Goal: Check status: Check status

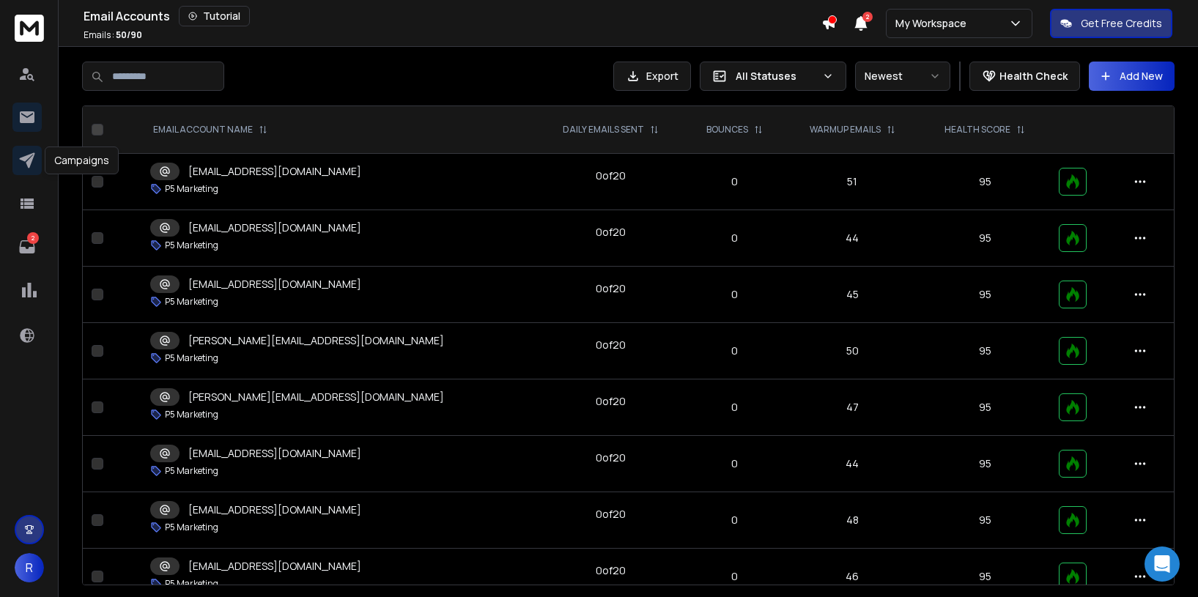
click at [32, 166] on icon at bounding box center [27, 161] width 18 height 18
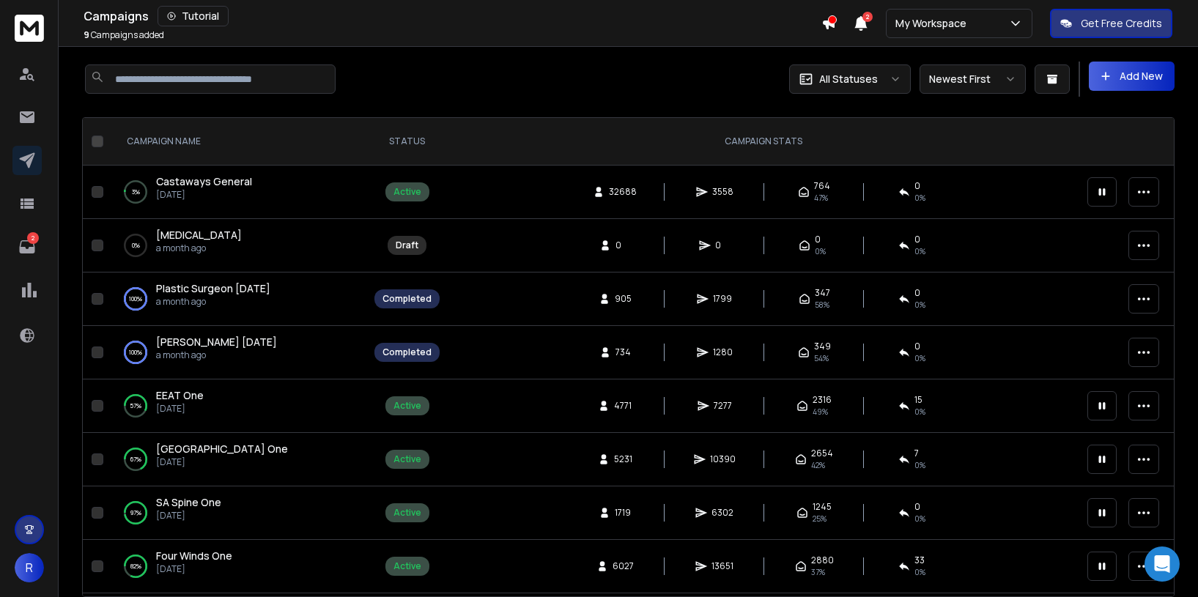
click at [176, 563] on p "[DATE]" at bounding box center [194, 569] width 76 height 12
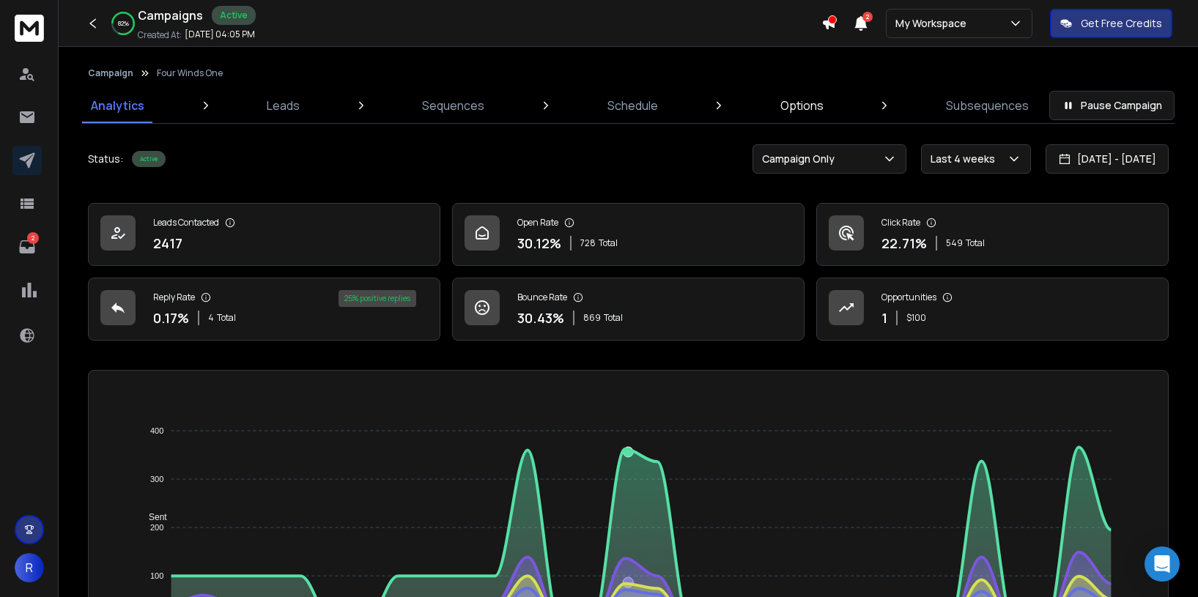
click at [798, 114] on link "Options" at bounding box center [801, 105] width 61 height 35
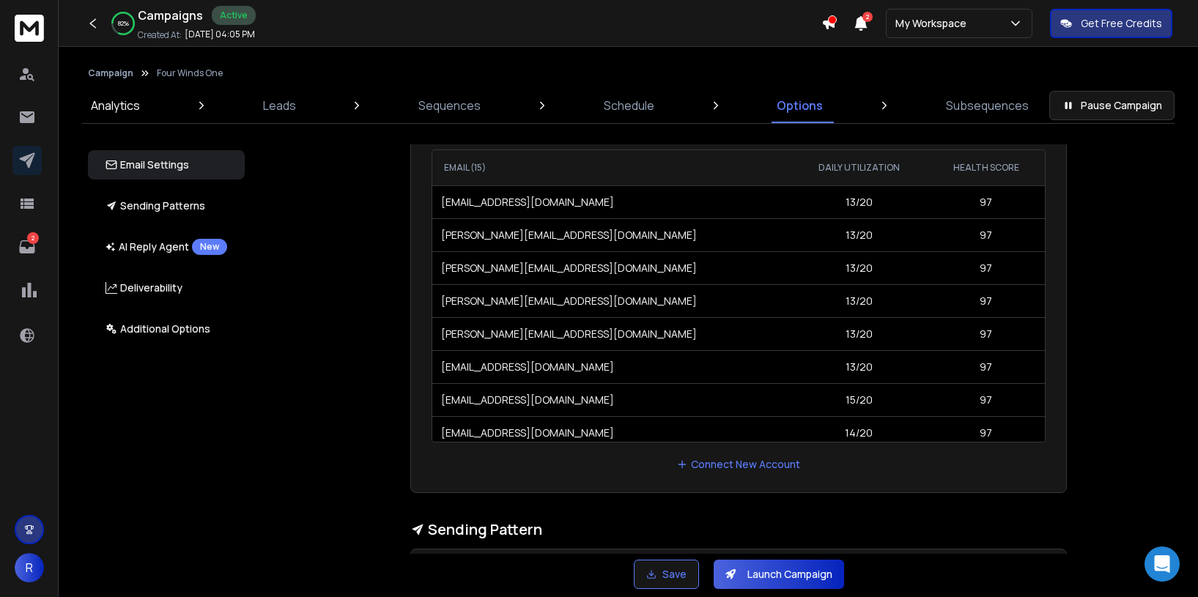
click at [123, 103] on p "Analytics" at bounding box center [115, 106] width 49 height 18
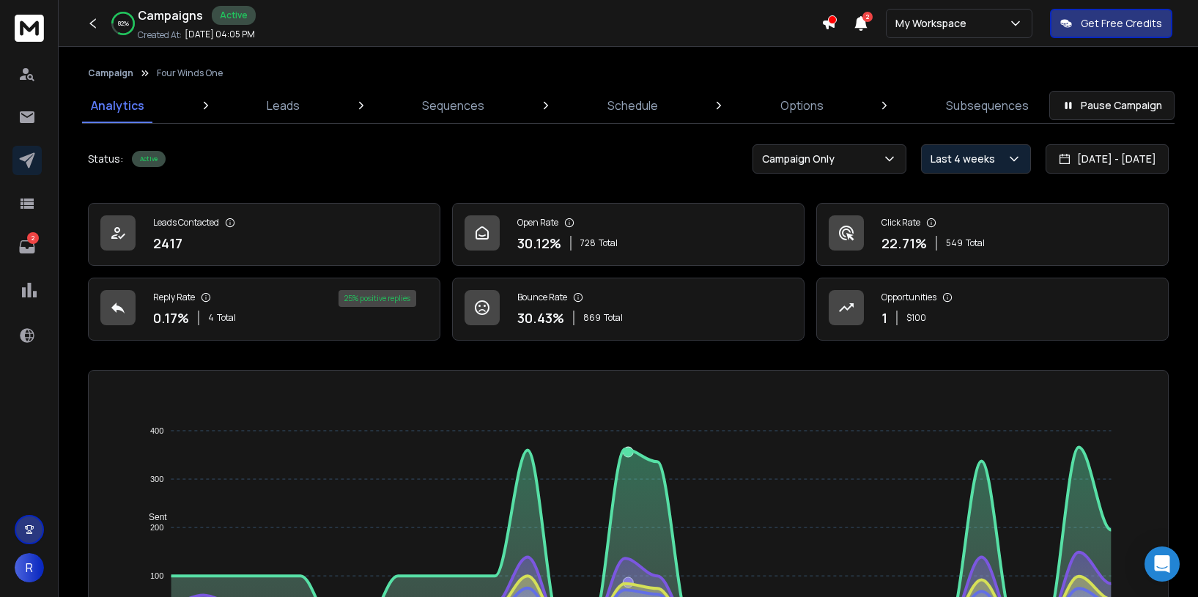
click at [954, 163] on p "Last 4 weeks" at bounding box center [965, 159] width 70 height 15
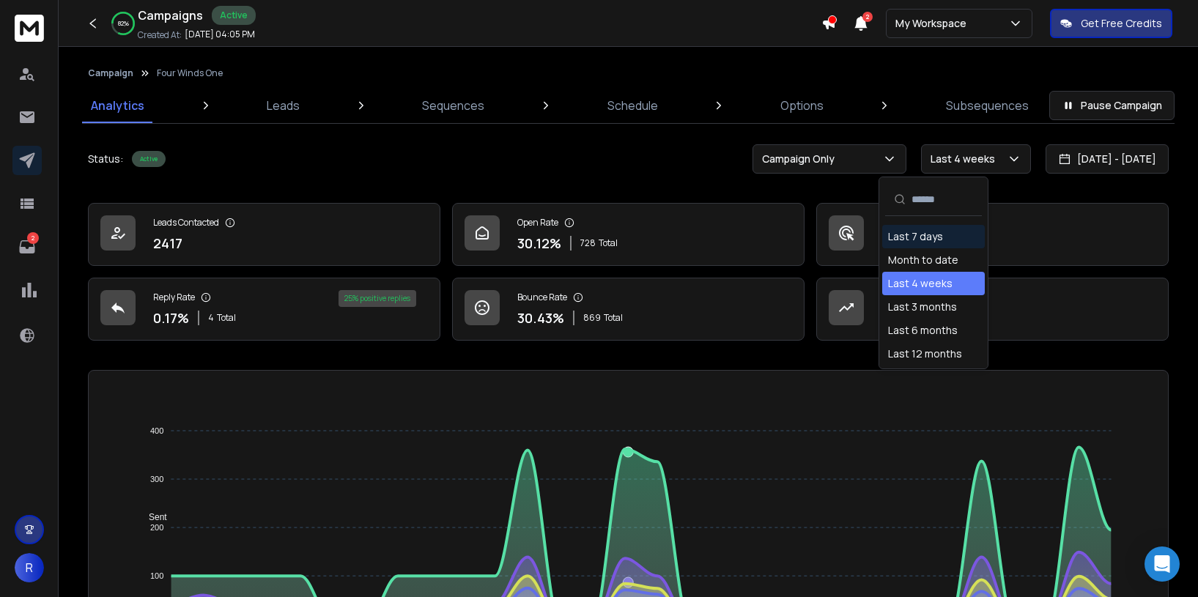
click at [932, 236] on div "Last 7 days" at bounding box center [915, 236] width 55 height 15
